Goal: Task Accomplishment & Management: Use online tool/utility

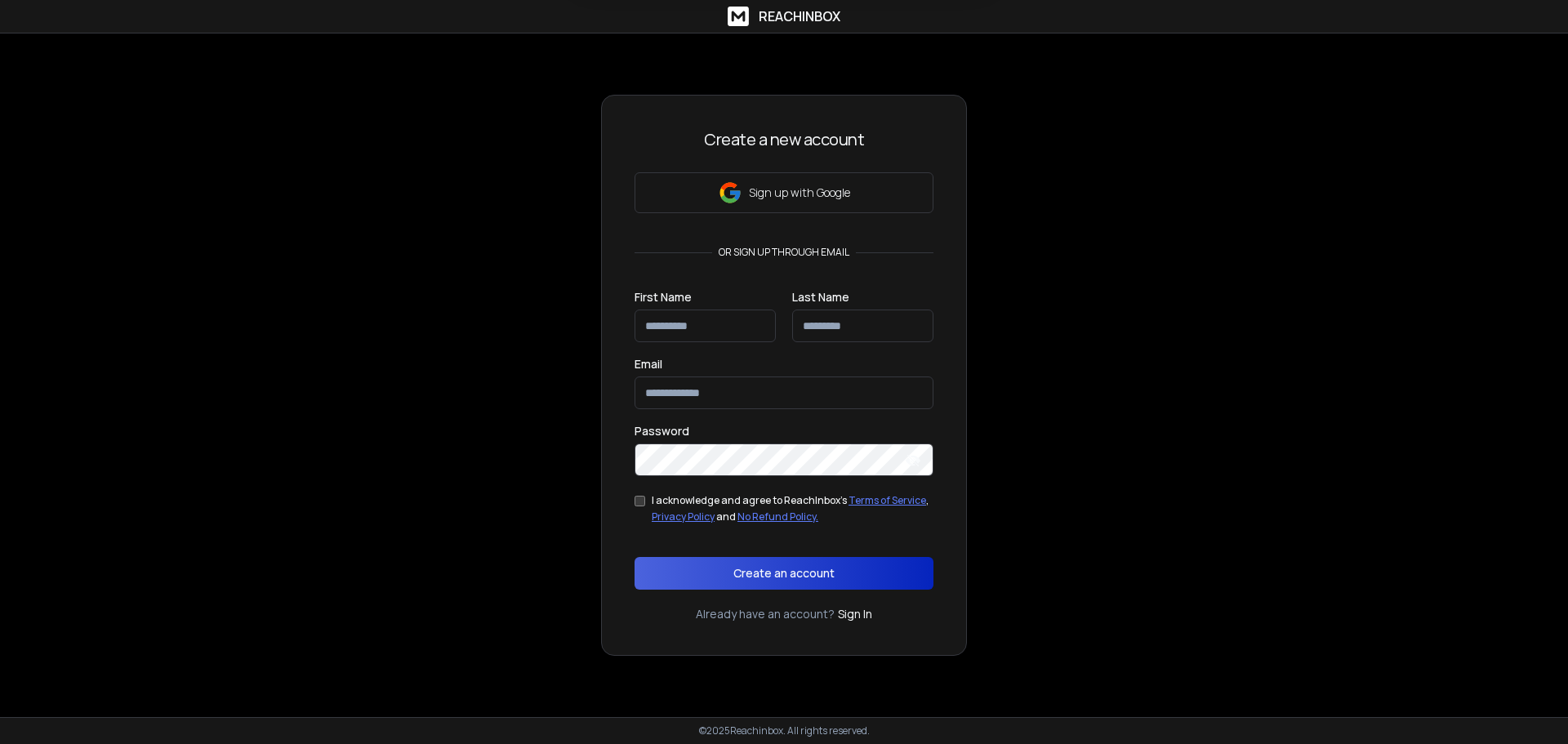
click at [848, 107] on button "Later" at bounding box center [836, 105] width 73 height 41
click at [778, 191] on p "Sign up with Google" at bounding box center [799, 193] width 101 height 17
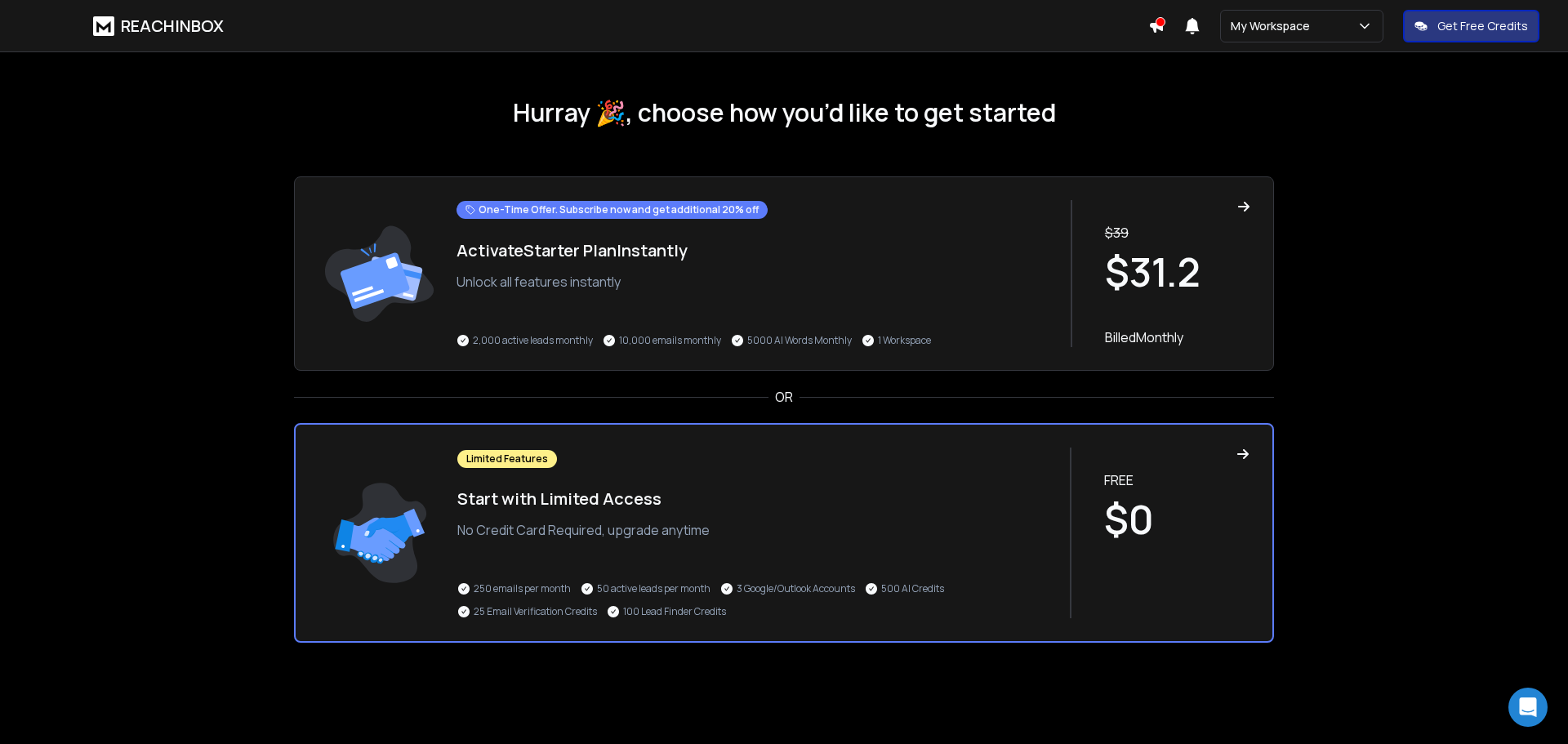
click at [551, 543] on div "Limited Features Start with Limited Access No Credit Card Required, upgrade any…" at bounding box center [755, 533] width 596 height 171
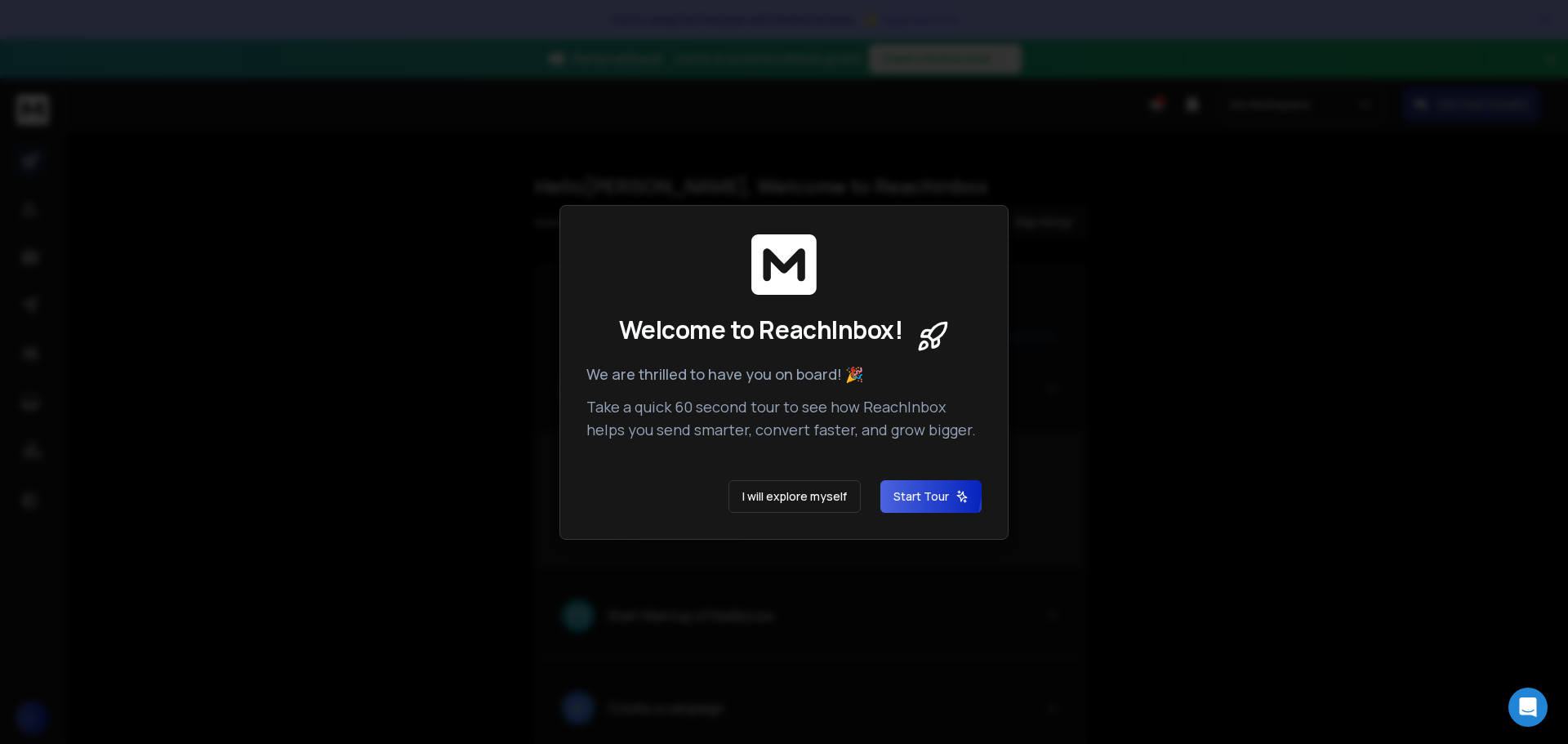
click at [921, 489] on span "Start Tour" at bounding box center [930, 497] width 75 height 17
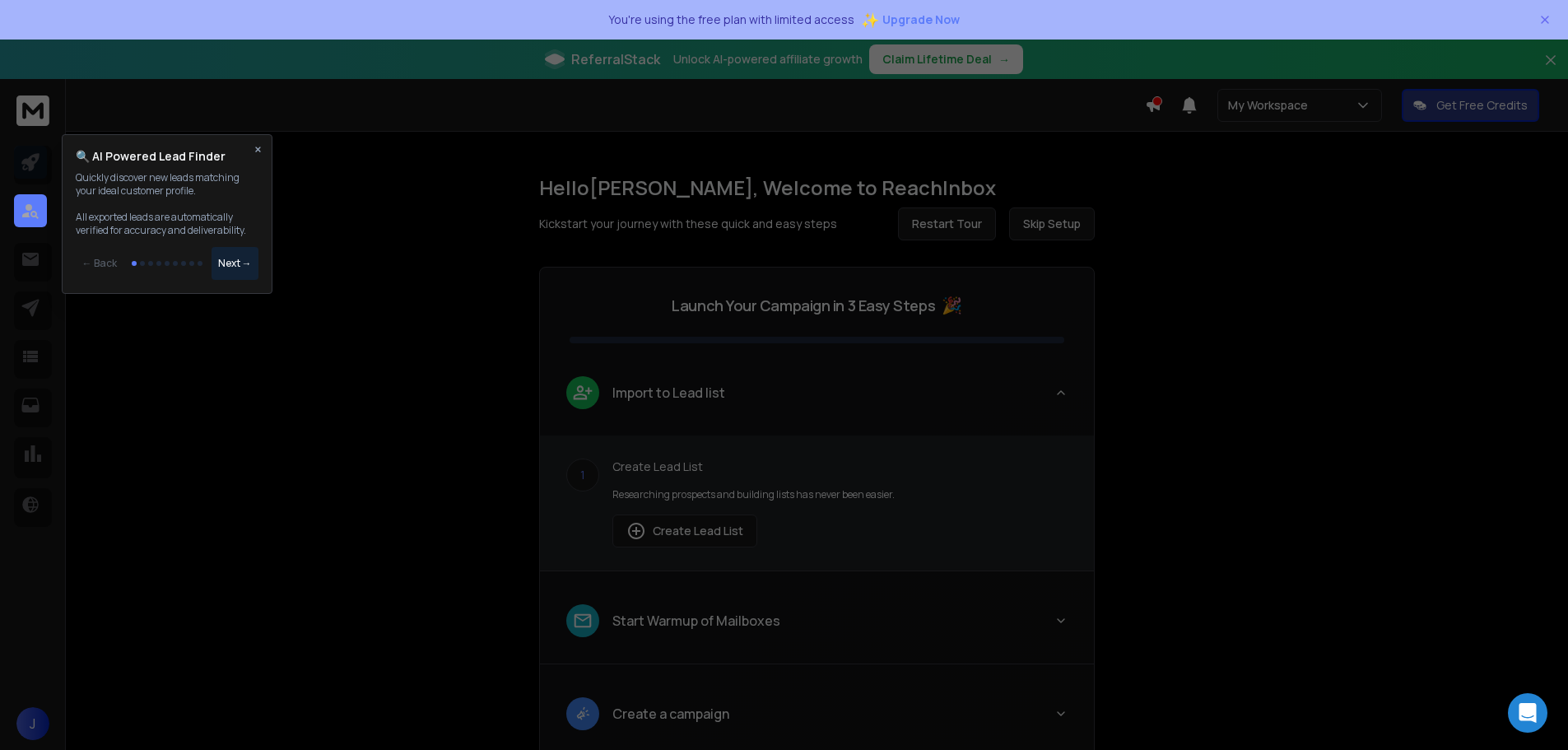
click at [229, 265] on button "Next →" at bounding box center [234, 263] width 47 height 33
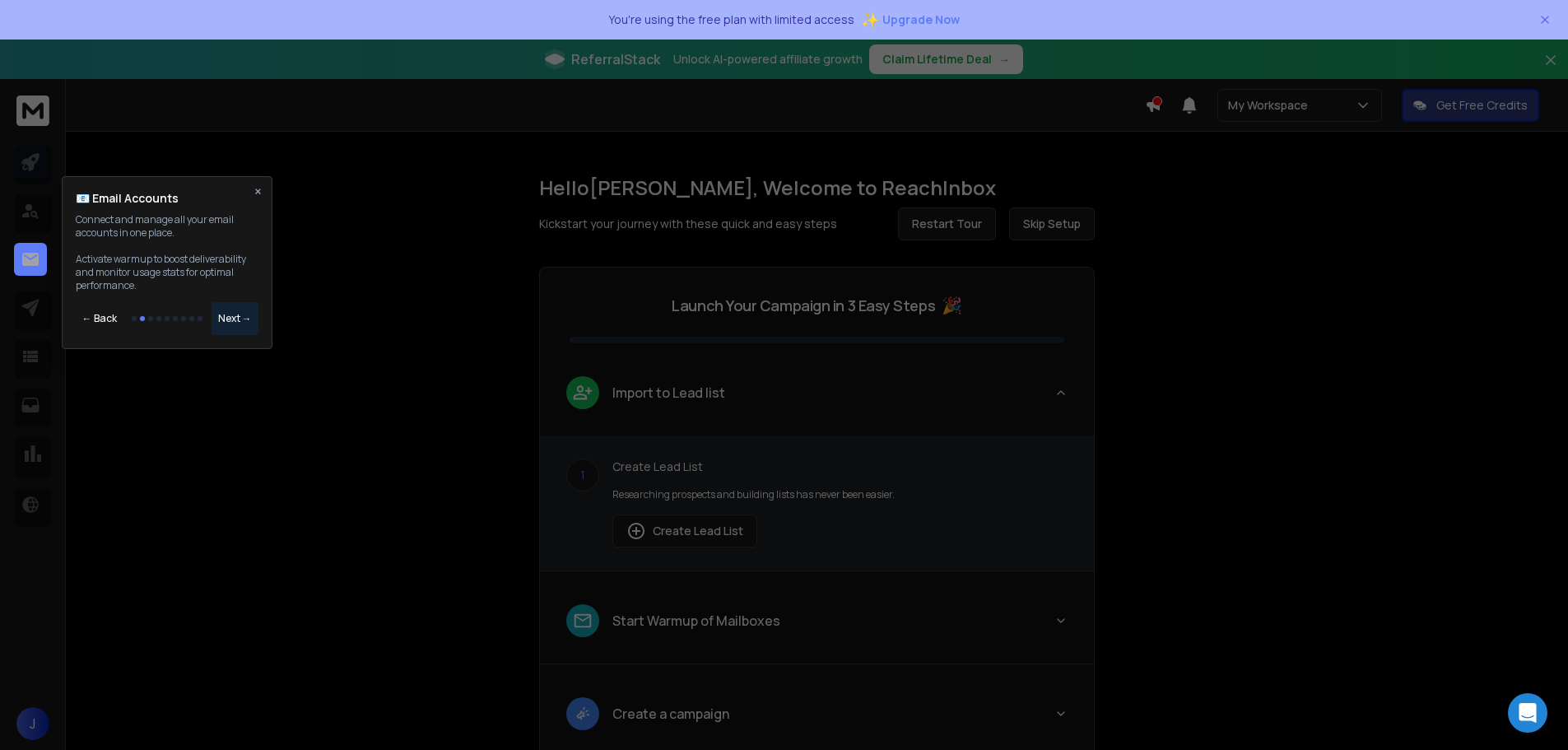
click at [234, 314] on button "Next →" at bounding box center [234, 318] width 47 height 33
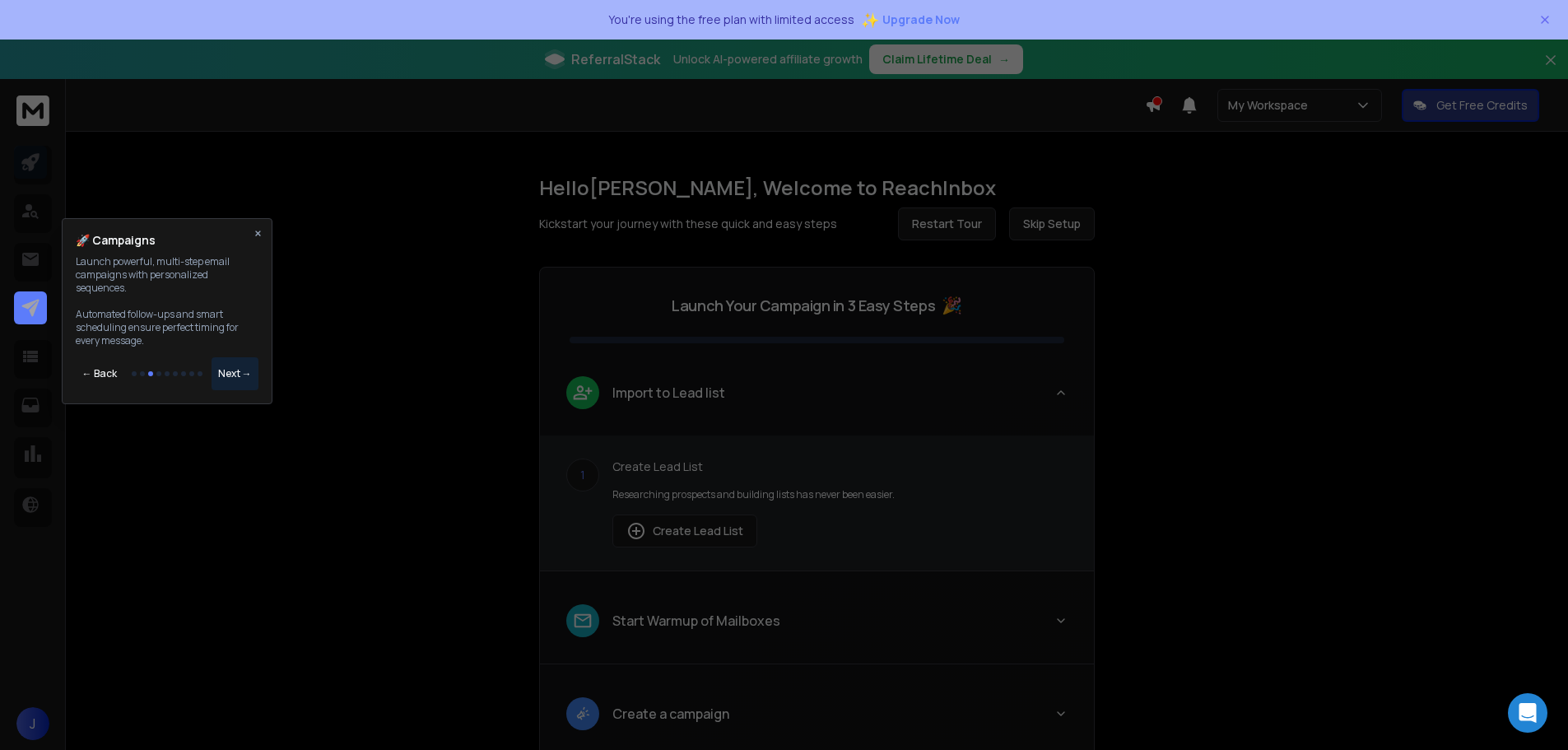
click at [243, 374] on button "Next →" at bounding box center [234, 373] width 47 height 33
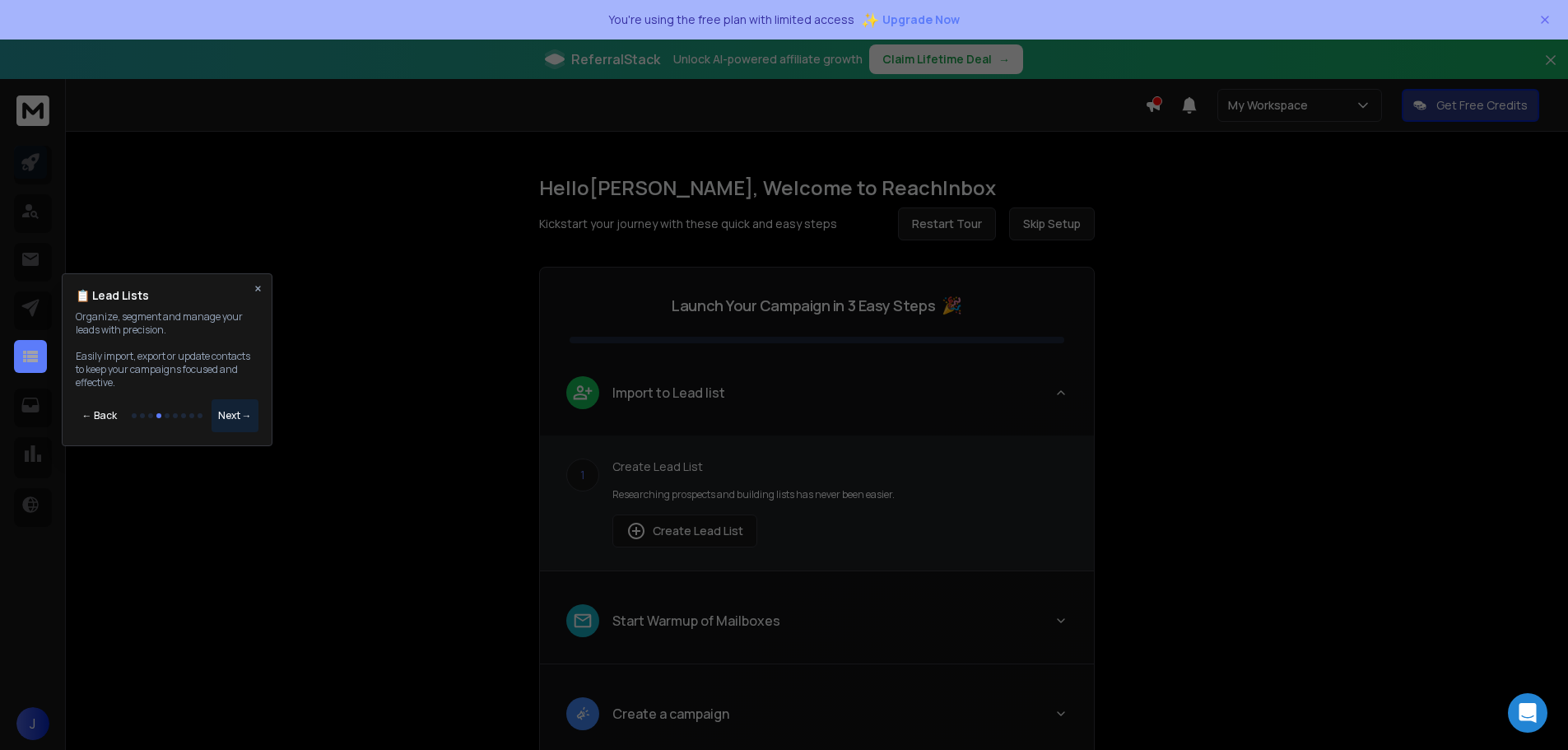
click at [239, 418] on button "Next →" at bounding box center [234, 415] width 47 height 33
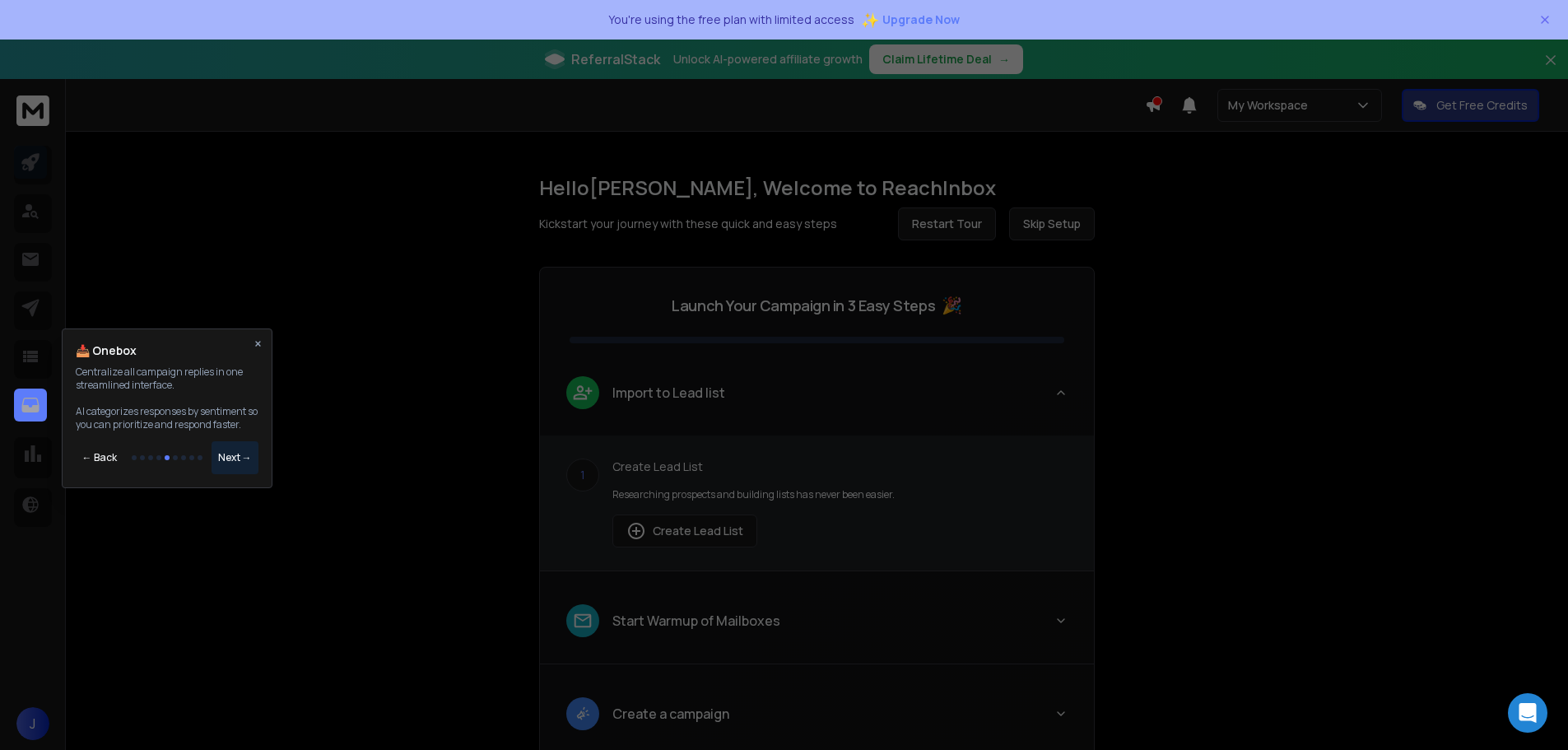
click at [236, 456] on button "Next →" at bounding box center [234, 457] width 47 height 33
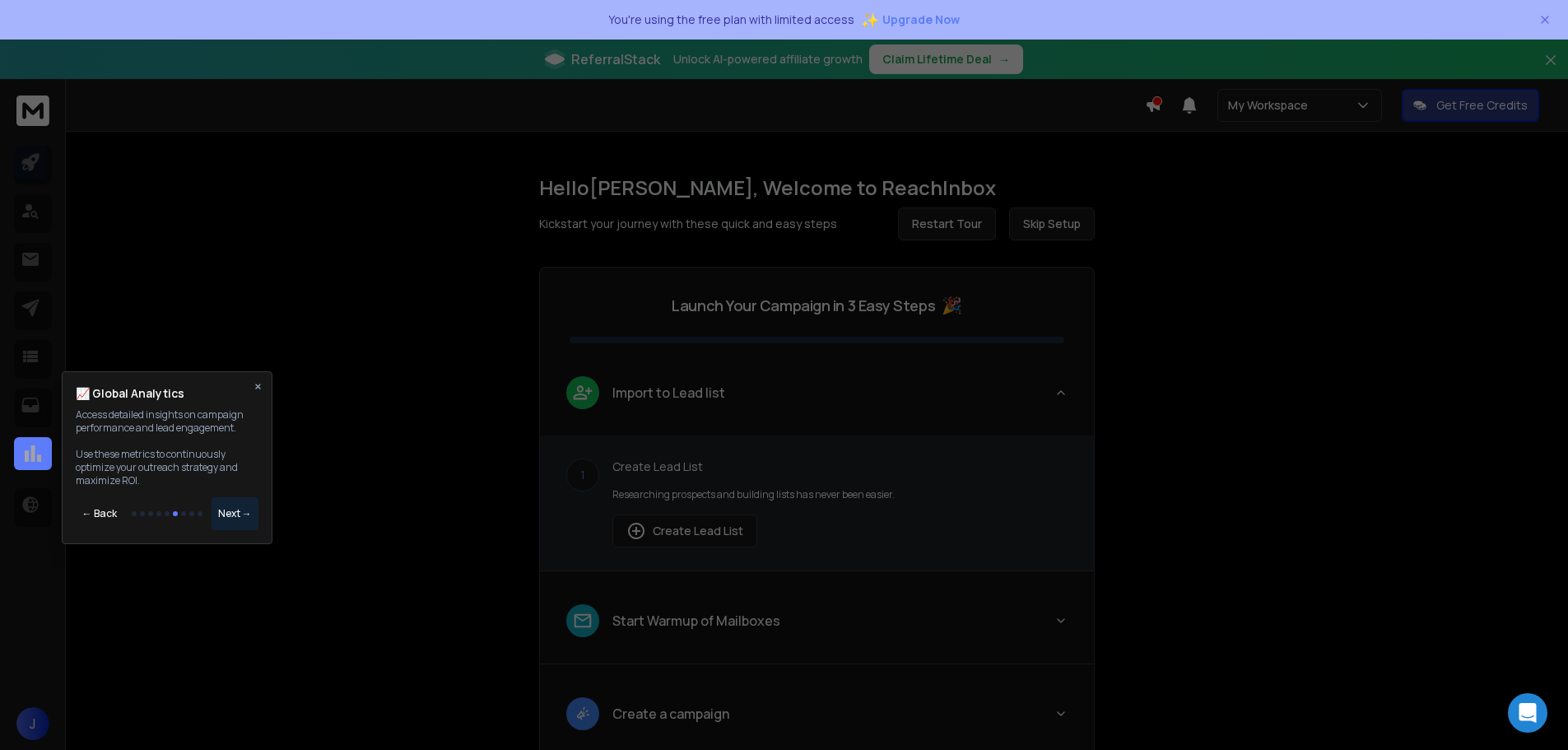
click at [241, 517] on button "Next →" at bounding box center [234, 513] width 47 height 33
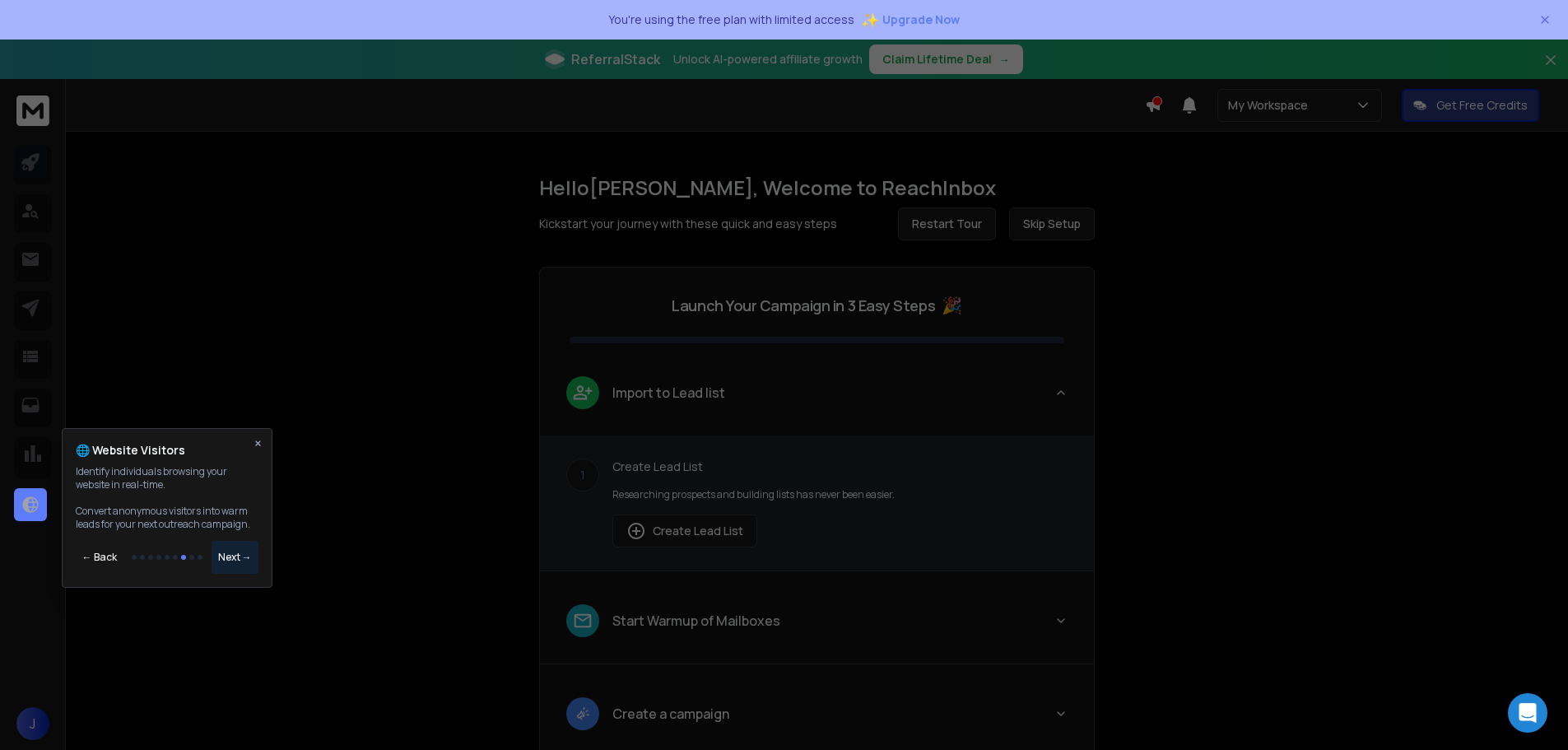
click at [240, 557] on button "Next →" at bounding box center [234, 557] width 47 height 33
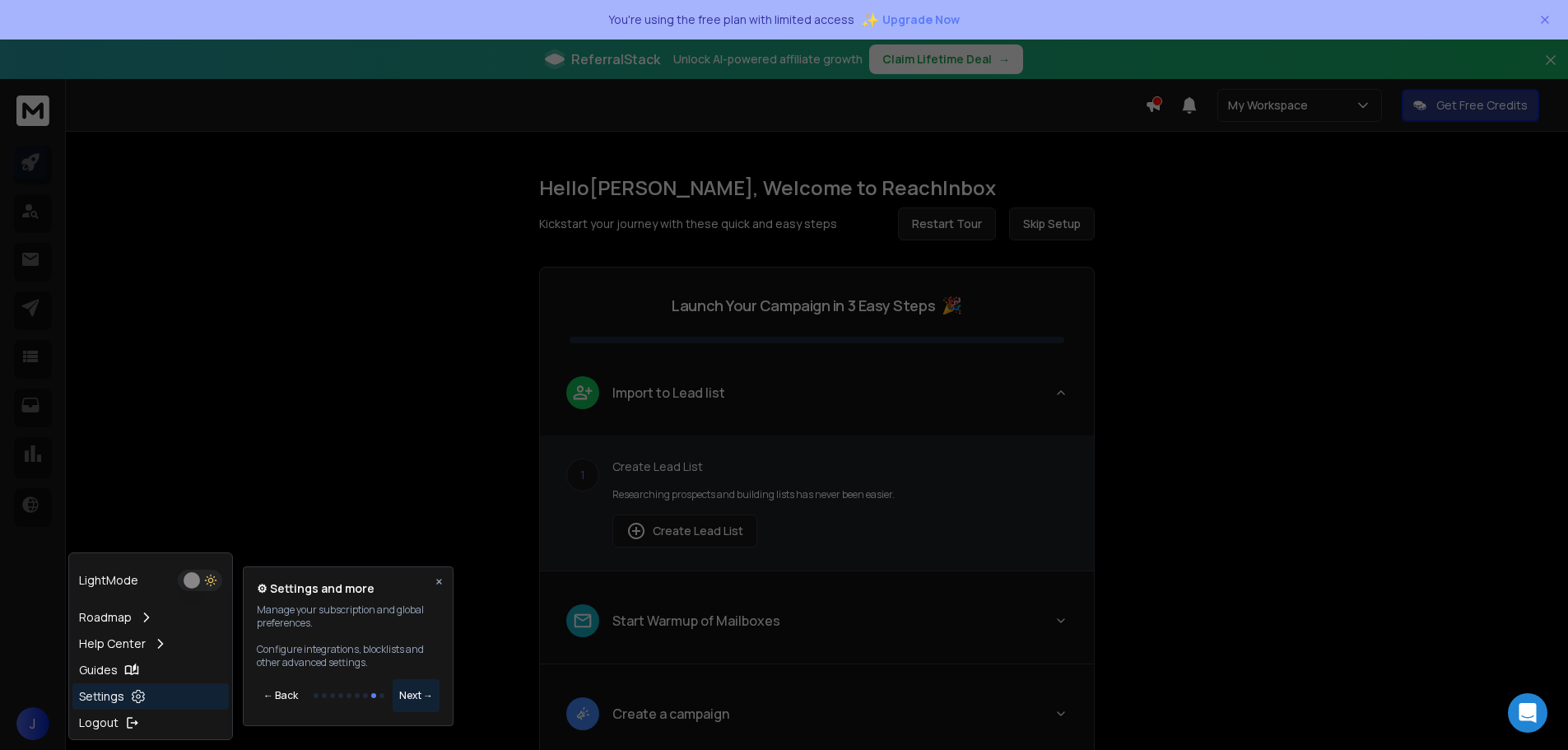
click at [416, 691] on button "Next →" at bounding box center [416, 695] width 47 height 33
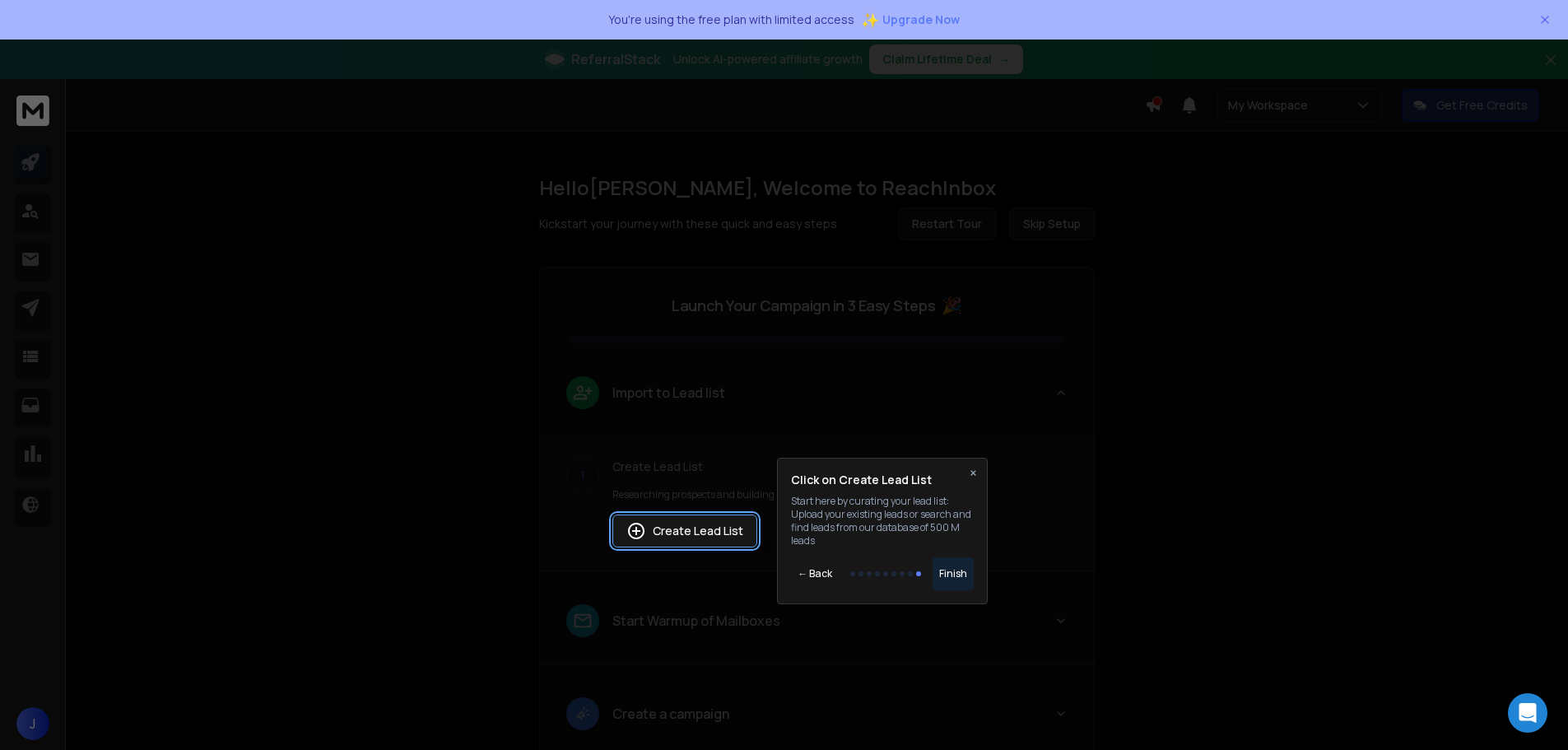
click at [960, 572] on button "Finish" at bounding box center [954, 573] width 41 height 33
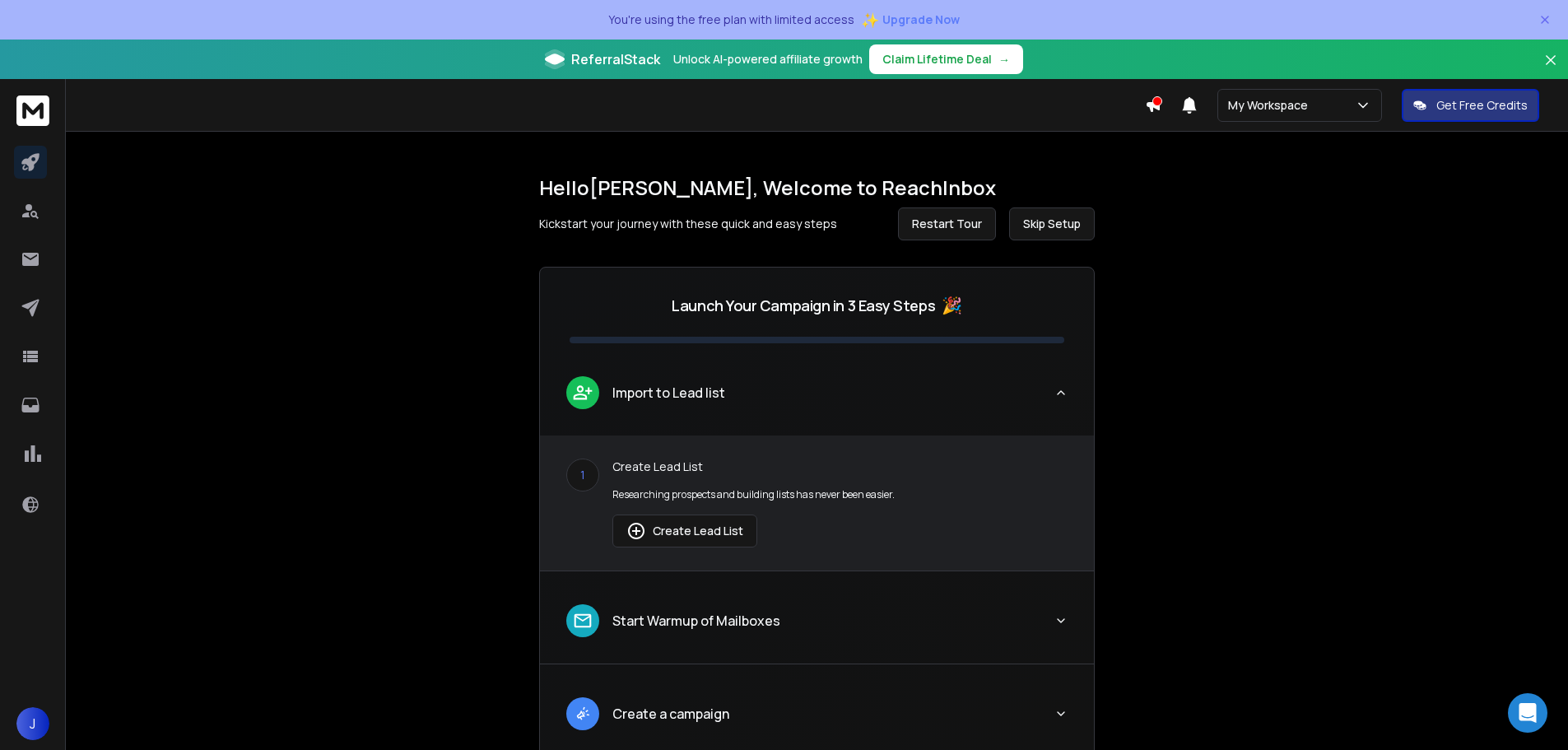
scroll to position [51, 0]
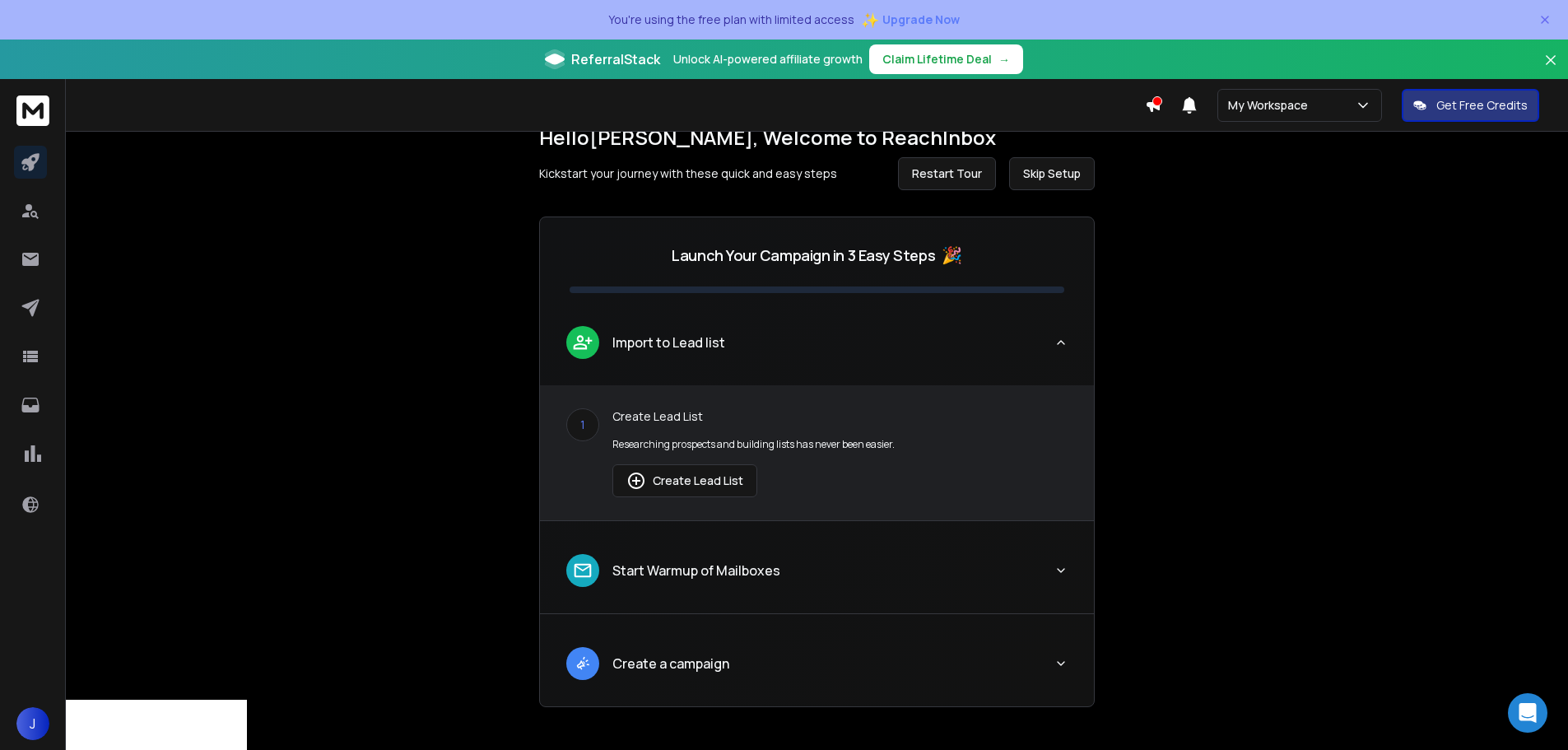
click at [680, 568] on p "Start Warmup of Mailboxes" at bounding box center [696, 570] width 168 height 20
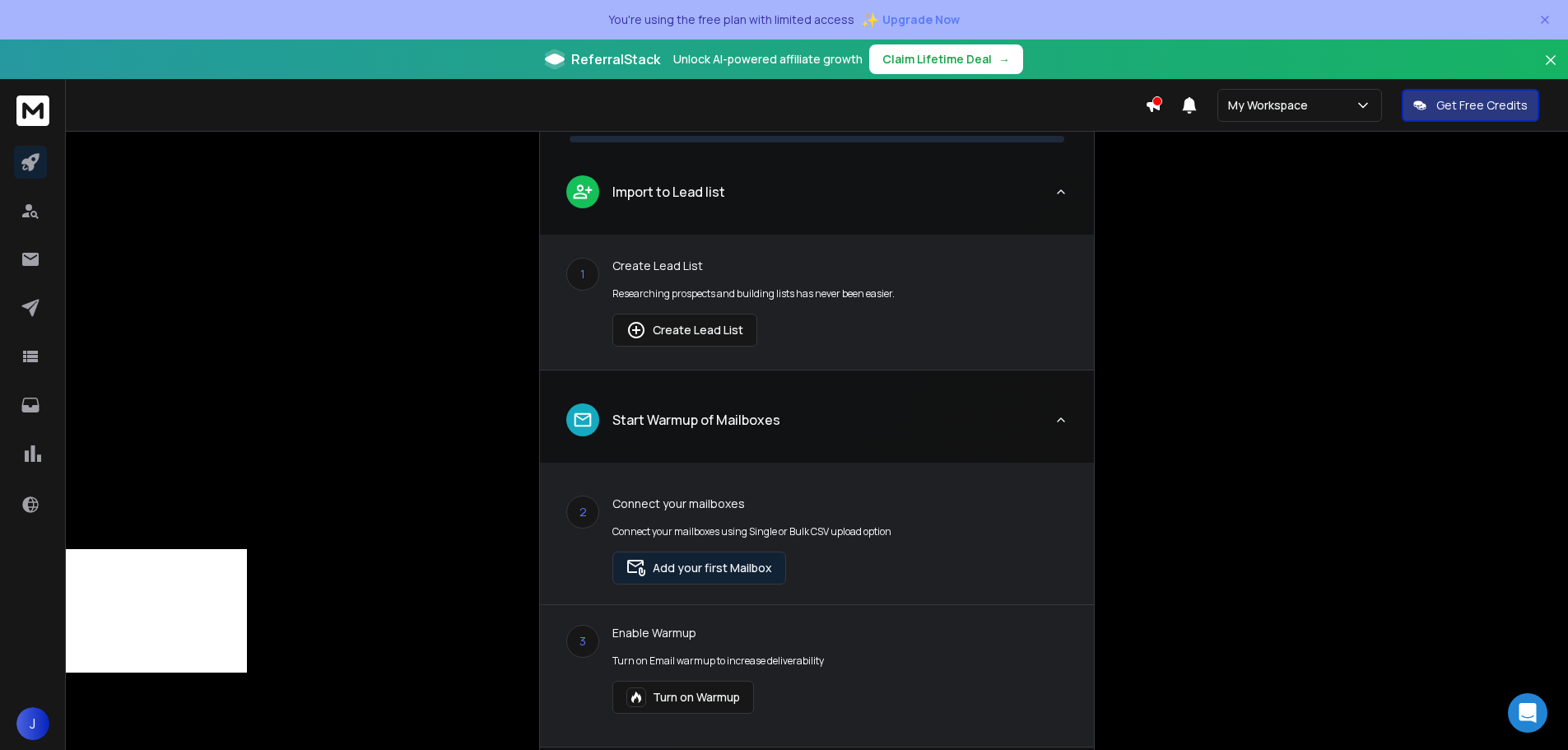
scroll to position [215, 0]
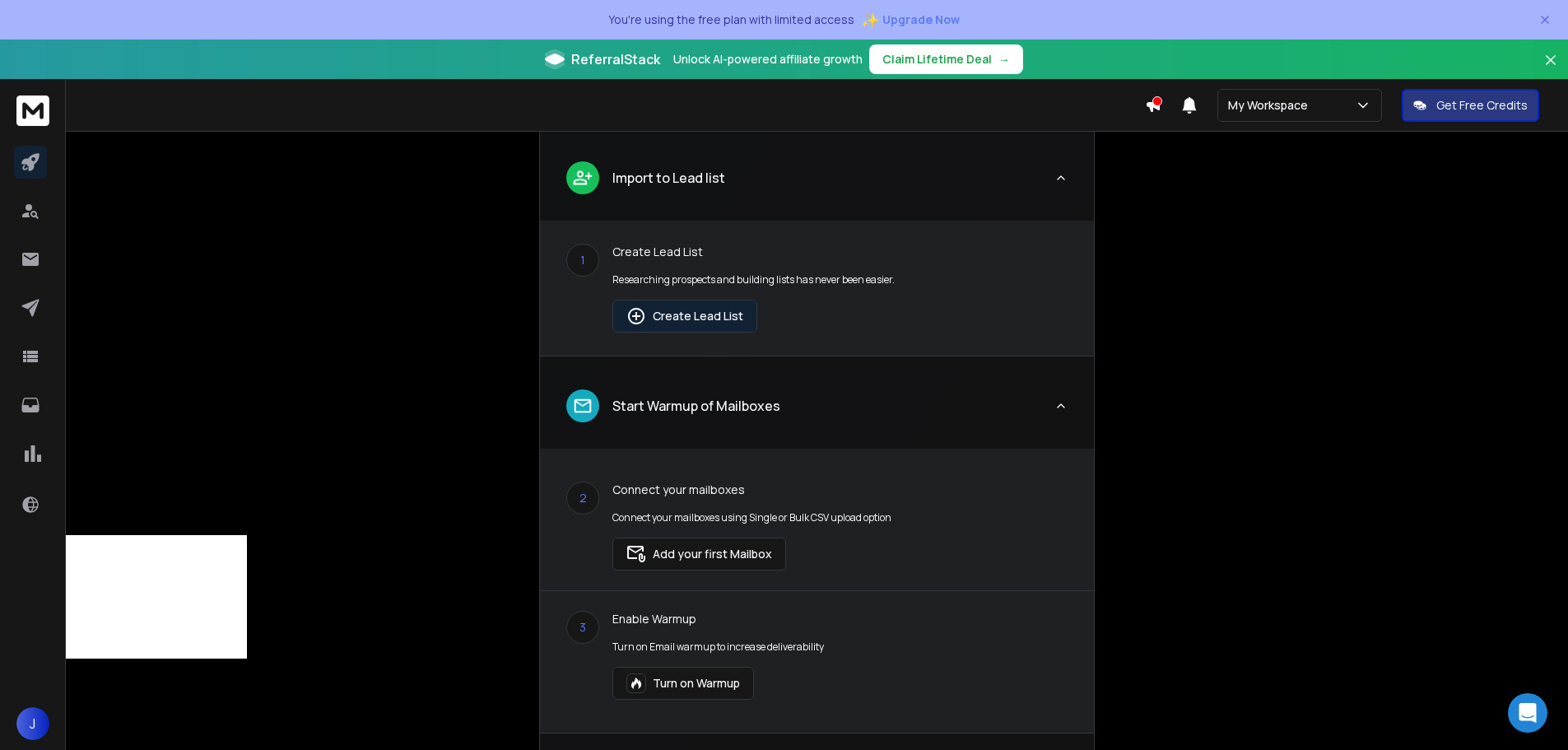
click at [689, 317] on button "Create Lead List" at bounding box center [685, 316] width 145 height 33
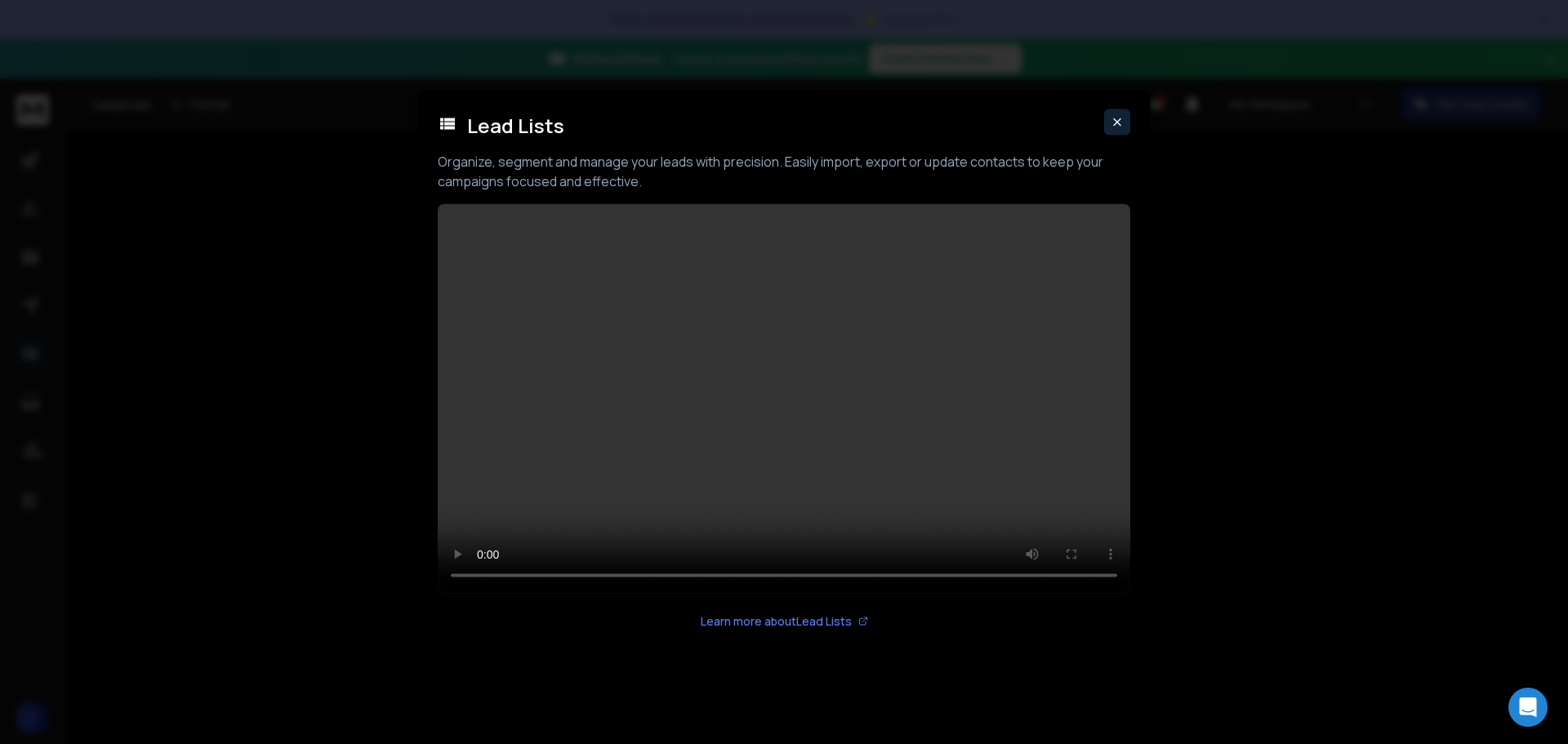
click at [1120, 126] on icon at bounding box center [1117, 122] width 13 height 13
